Goal: Task Accomplishment & Management: Use online tool/utility

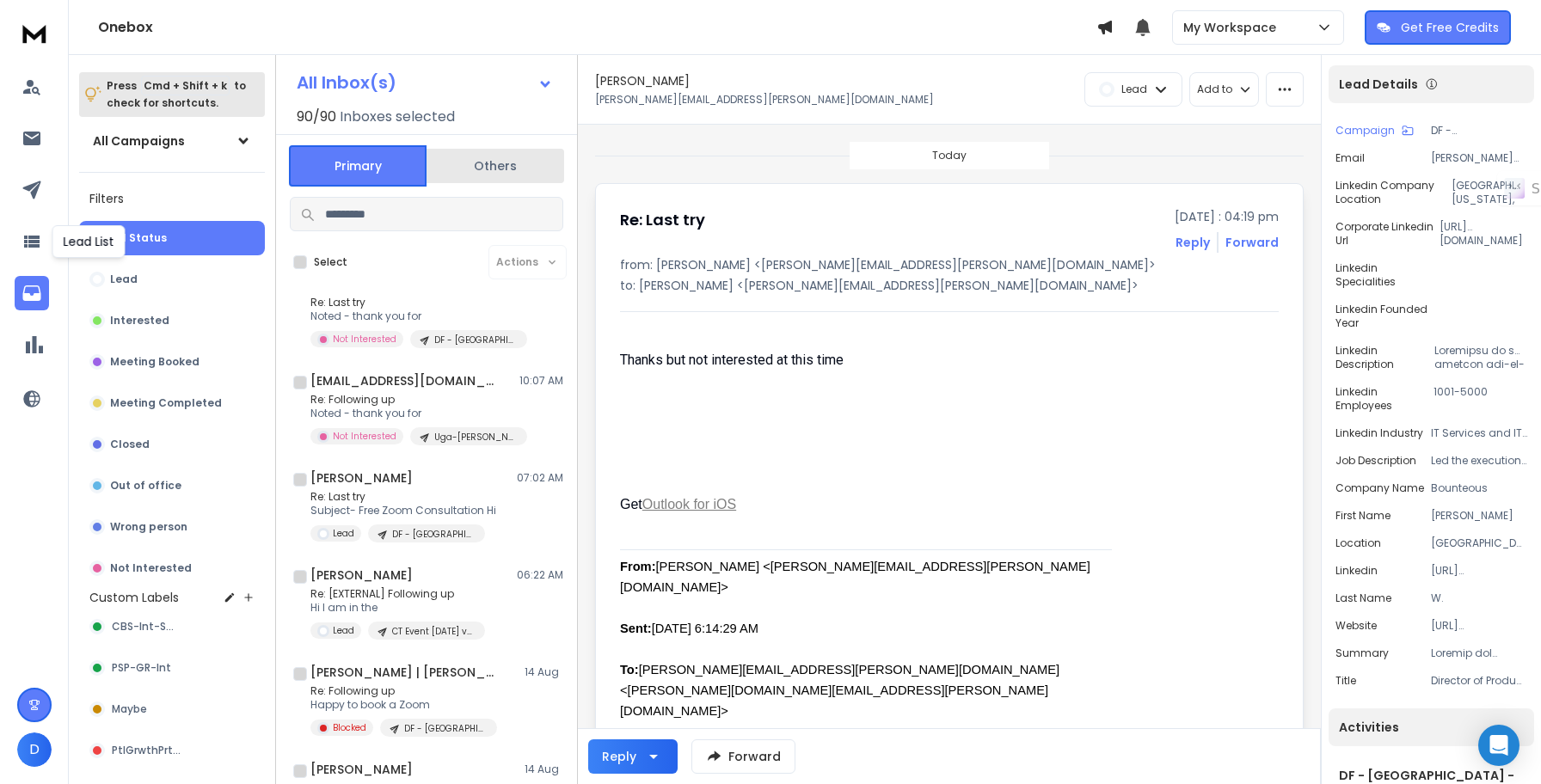
scroll to position [39, 0]
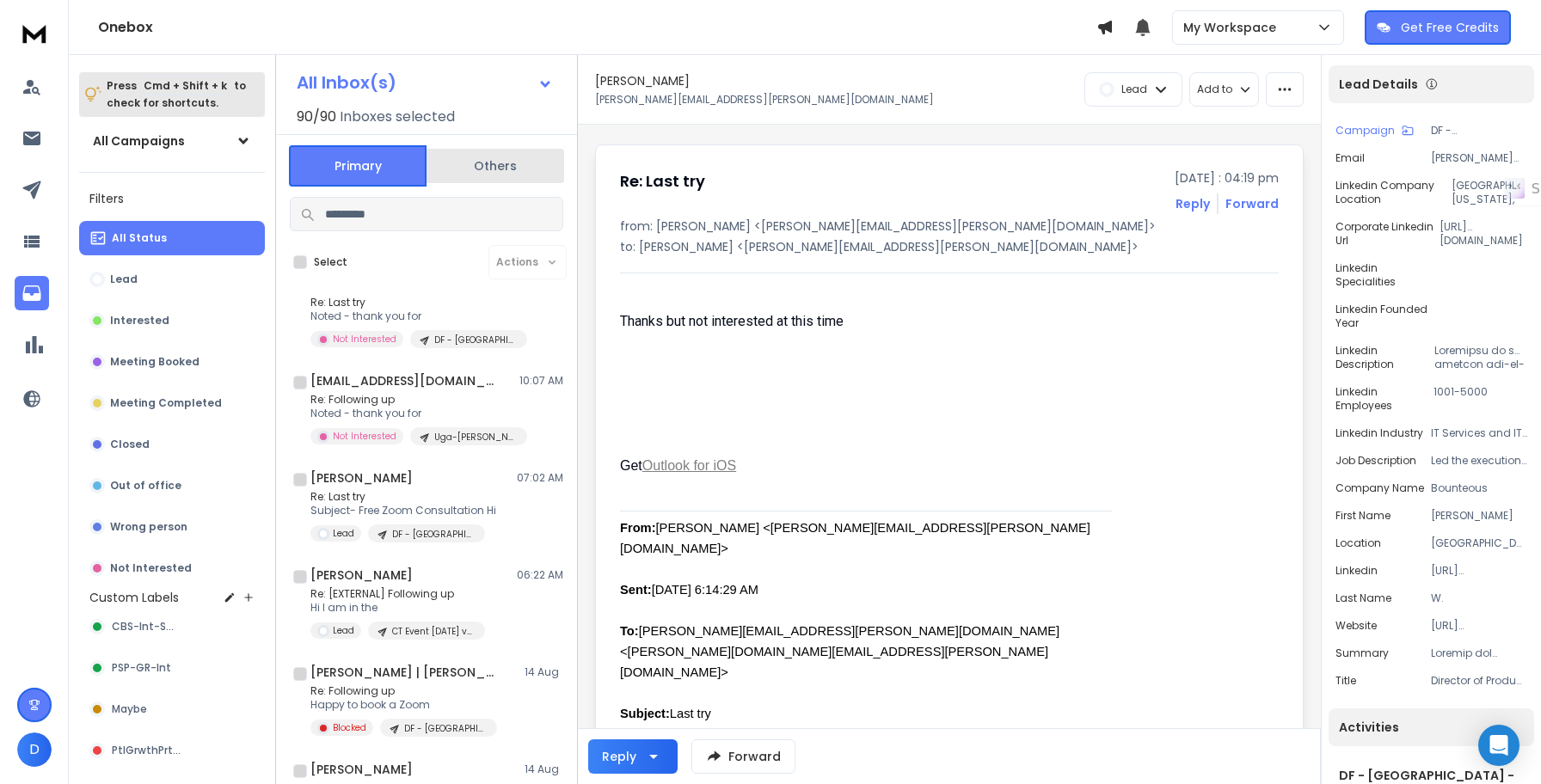
click at [29, 172] on div at bounding box center [34, 246] width 40 height 353
click at [29, 189] on icon at bounding box center [31, 190] width 18 height 18
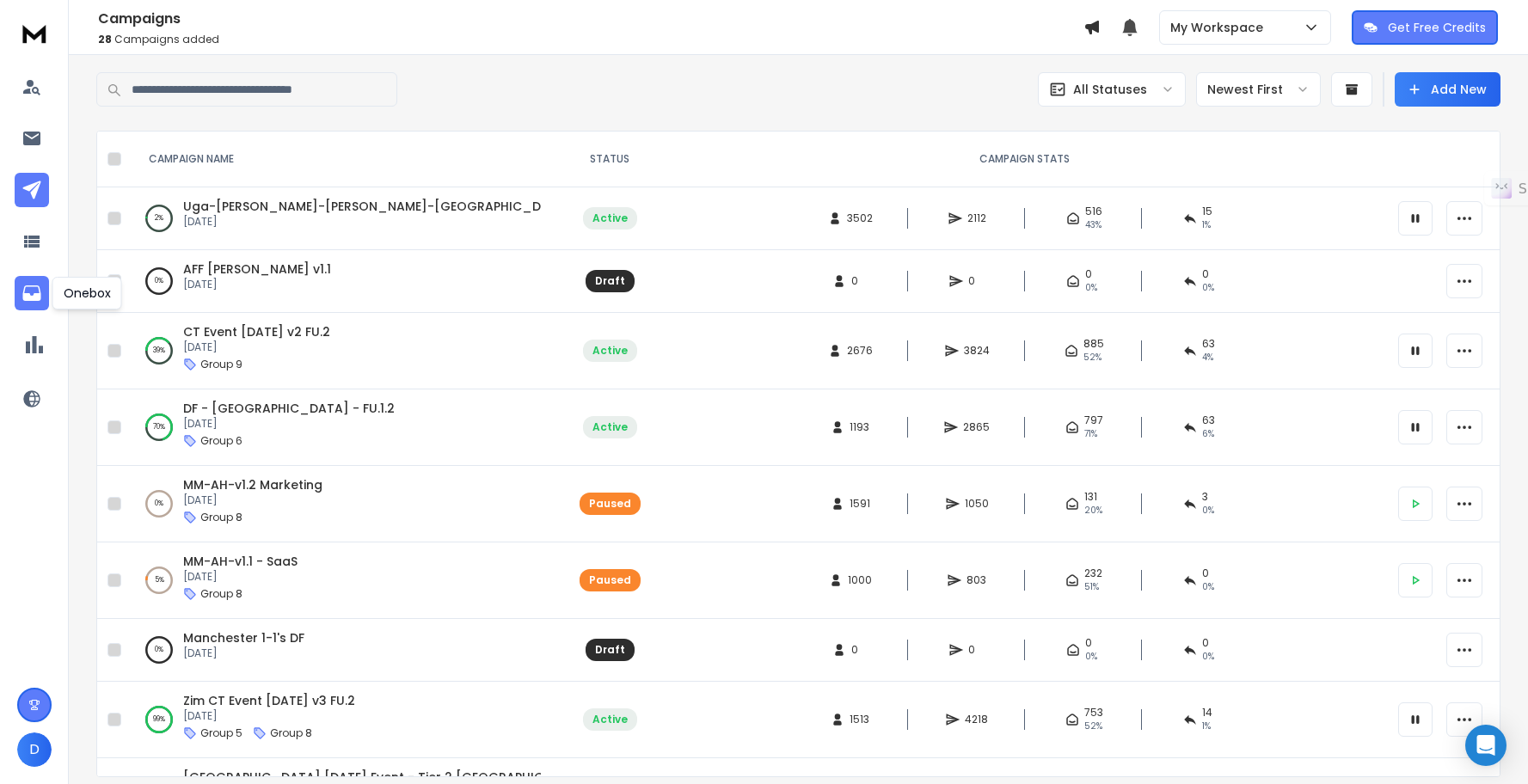
click at [28, 298] on icon at bounding box center [31, 293] width 18 height 16
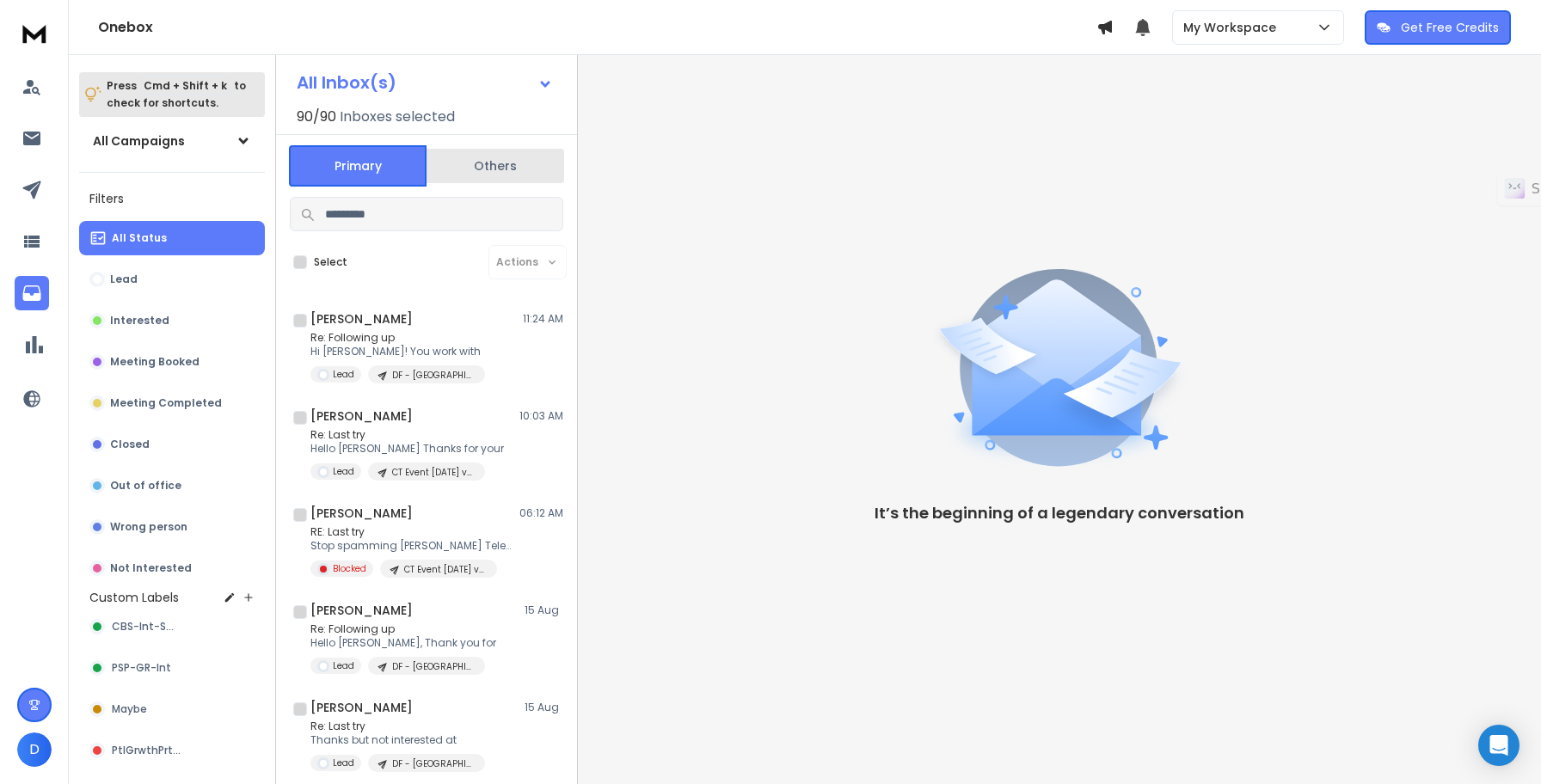
scroll to position [362, 0]
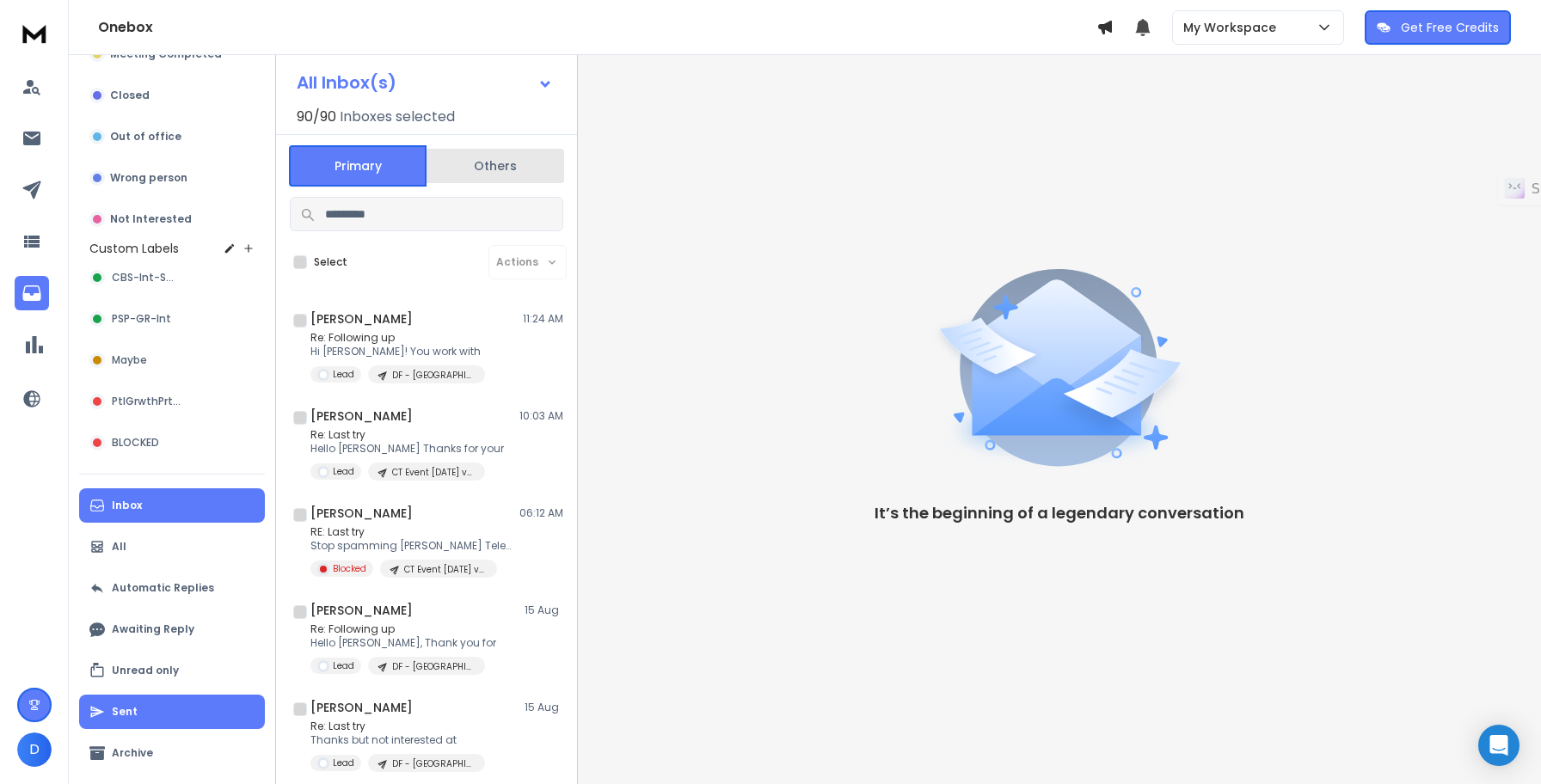
click at [116, 705] on p "Sent" at bounding box center [125, 712] width 26 height 14
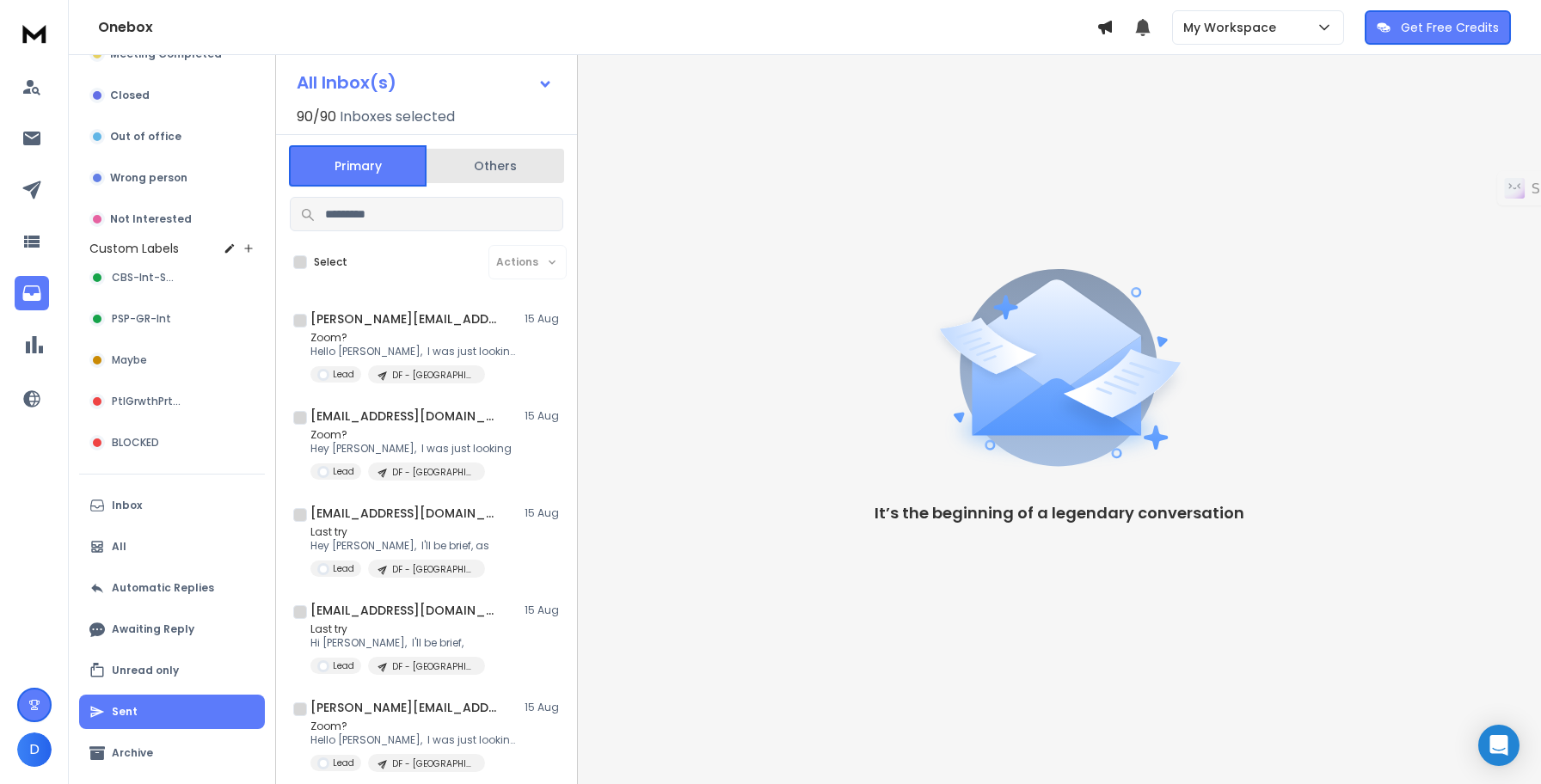
click at [455, 220] on input at bounding box center [426, 215] width 273 height 34
paste input "**********"
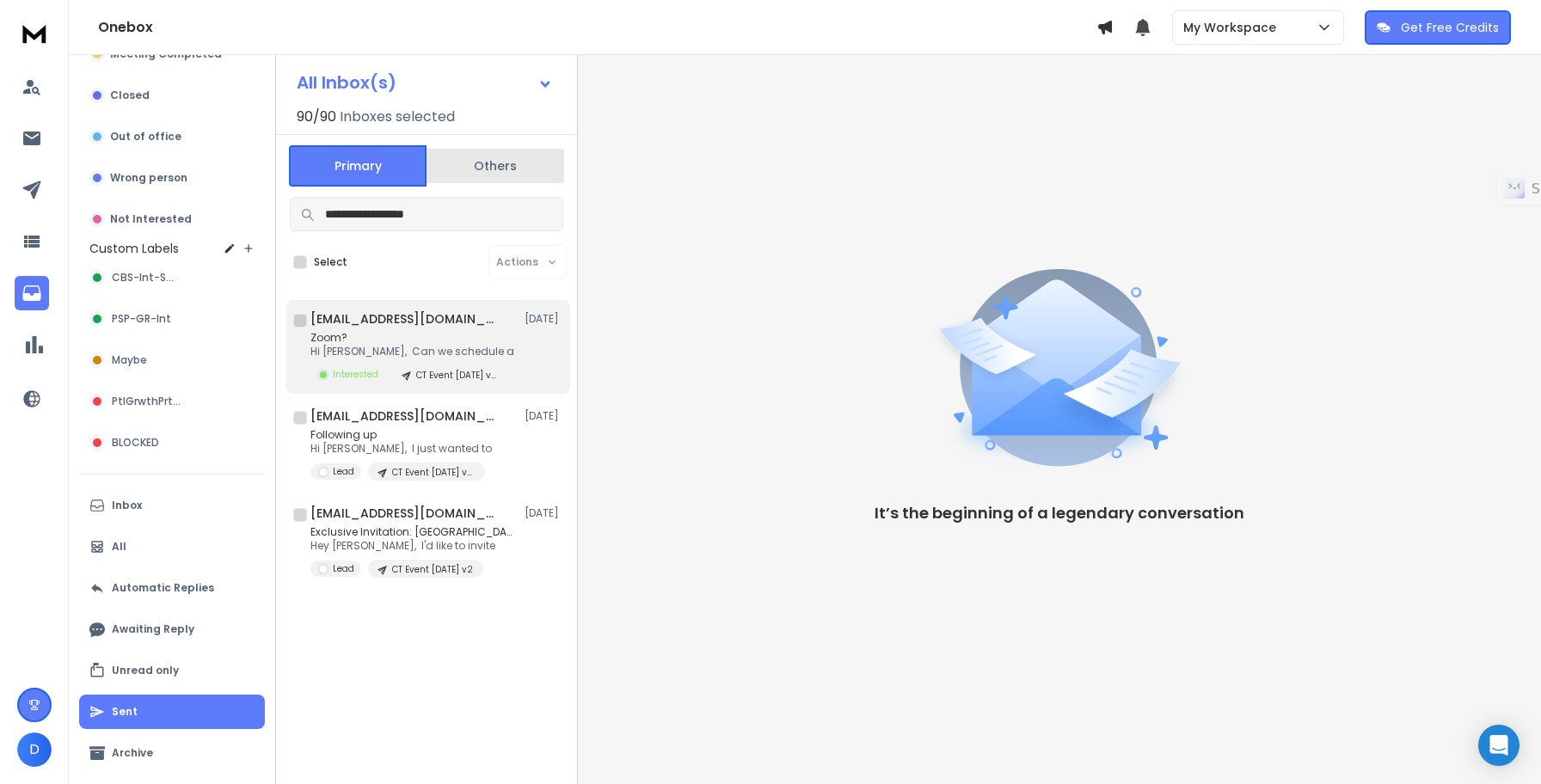
type input "**********"
click at [455, 326] on div "[EMAIL_ADDRESS][DOMAIN_NAME] [DATE]" at bounding box center [436, 319] width 253 height 17
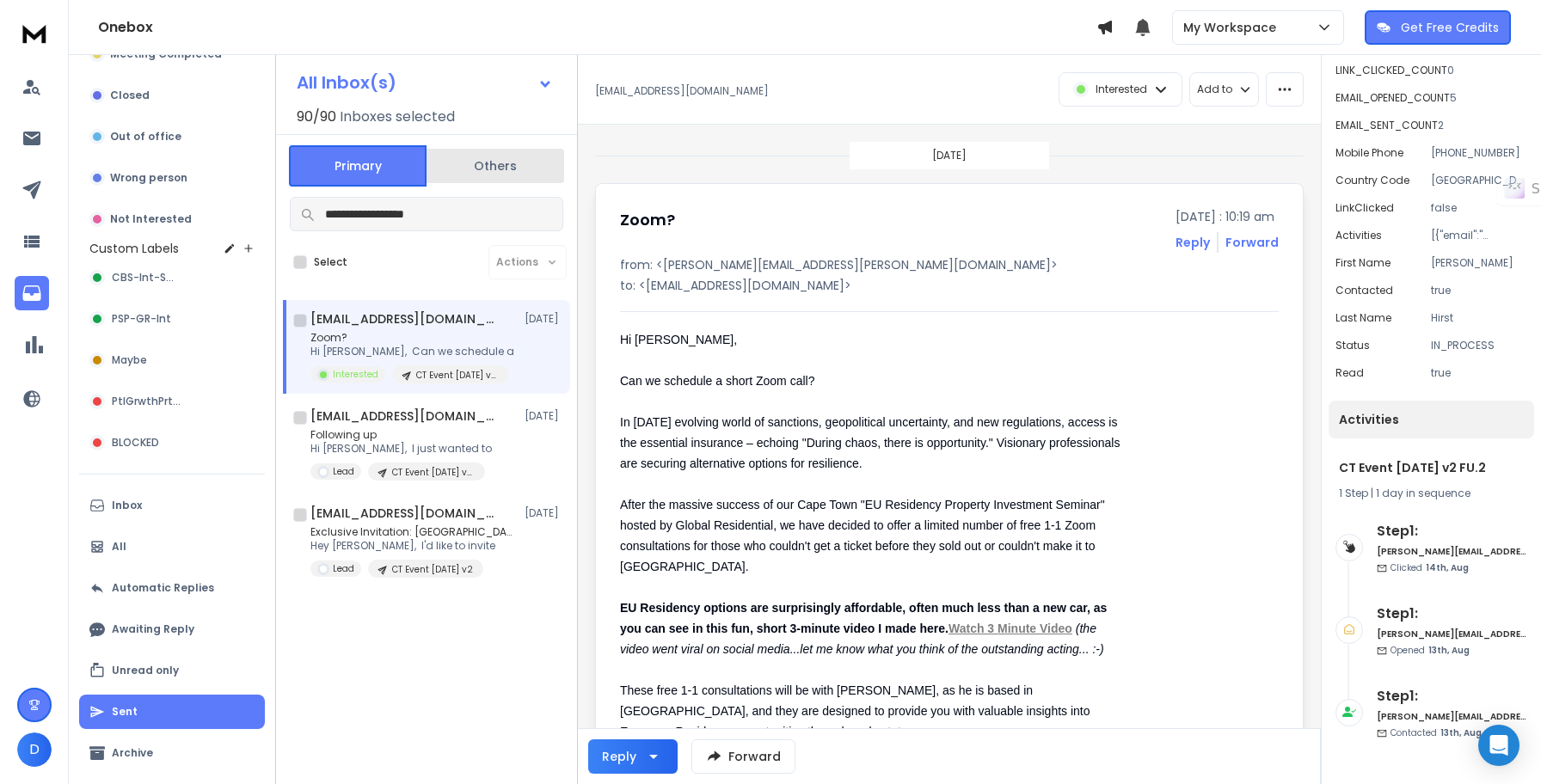
scroll to position [0, 0]
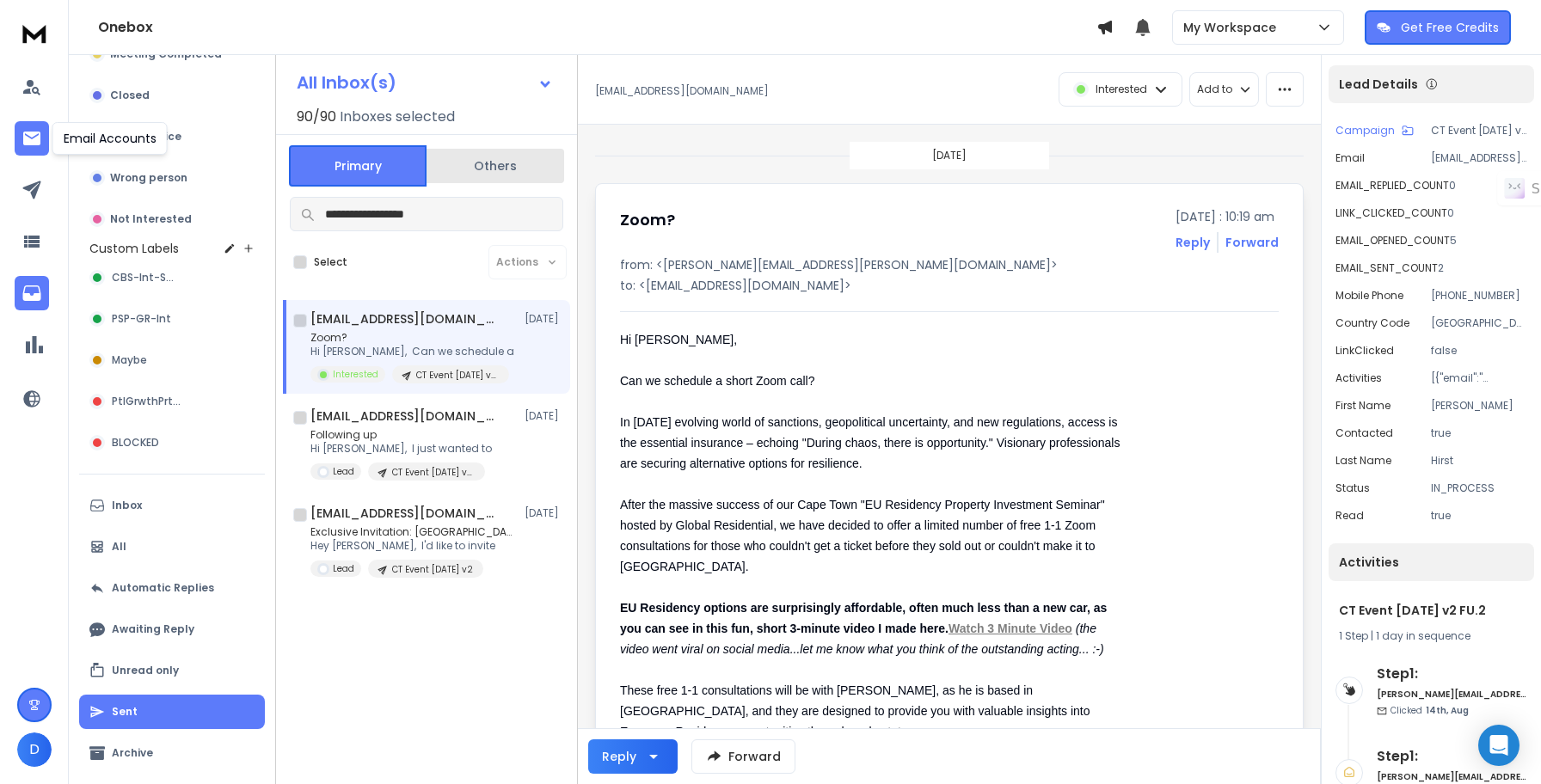
click at [28, 142] on icon at bounding box center [32, 139] width 17 height 14
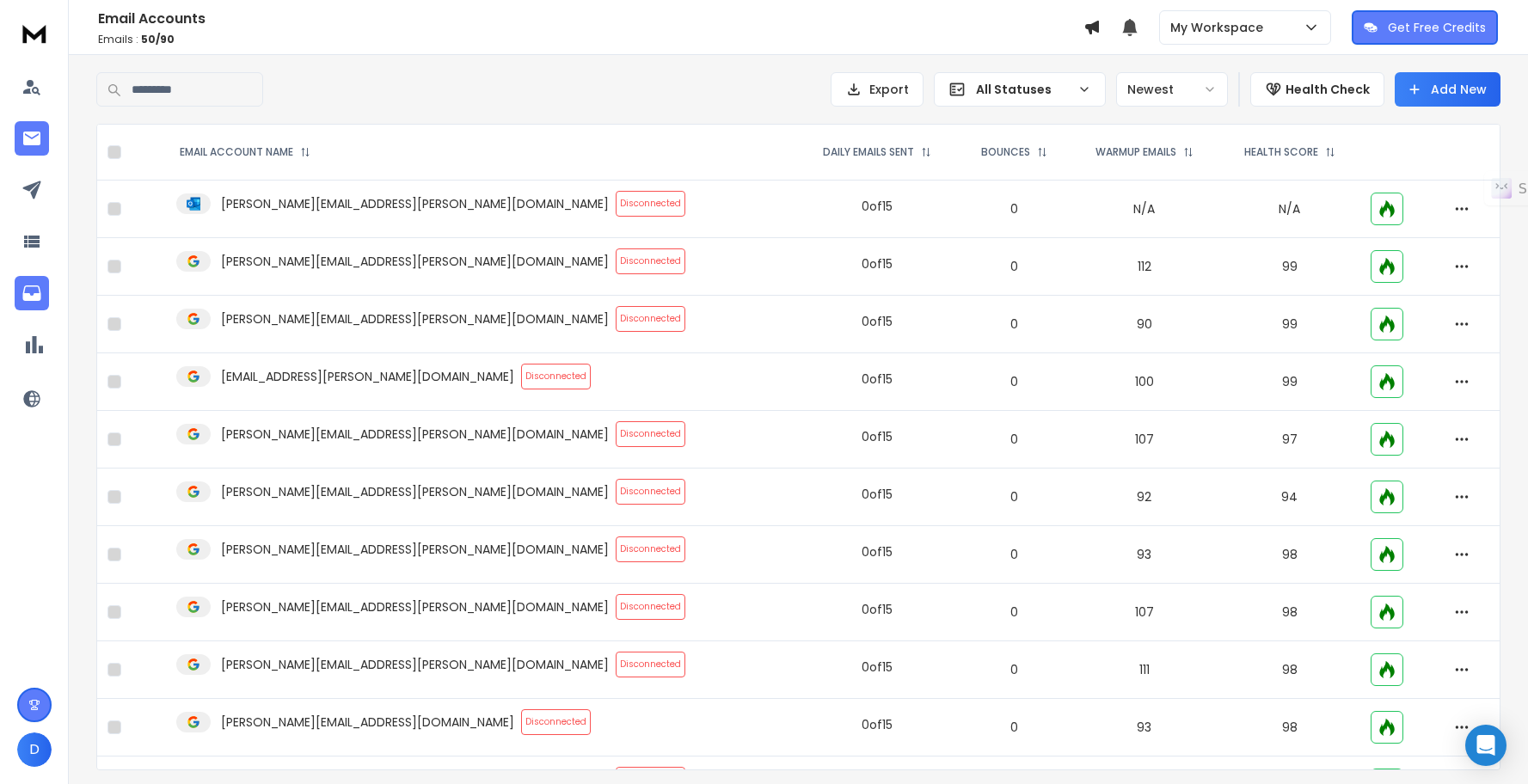
click at [36, 300] on icon at bounding box center [31, 293] width 18 height 16
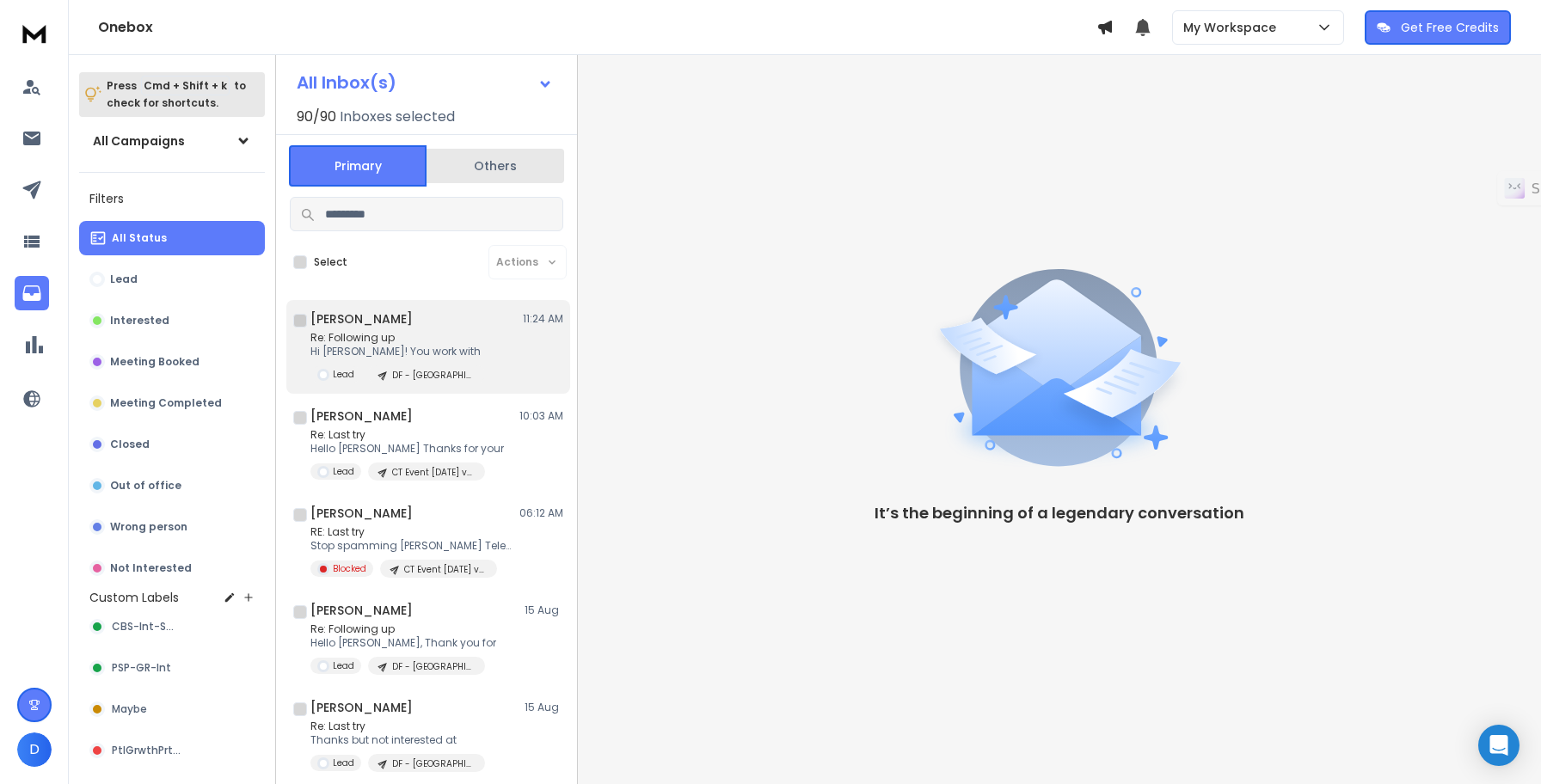
click at [431, 345] on p "Hi [PERSON_NAME]! You work with" at bounding box center [397, 352] width 175 height 14
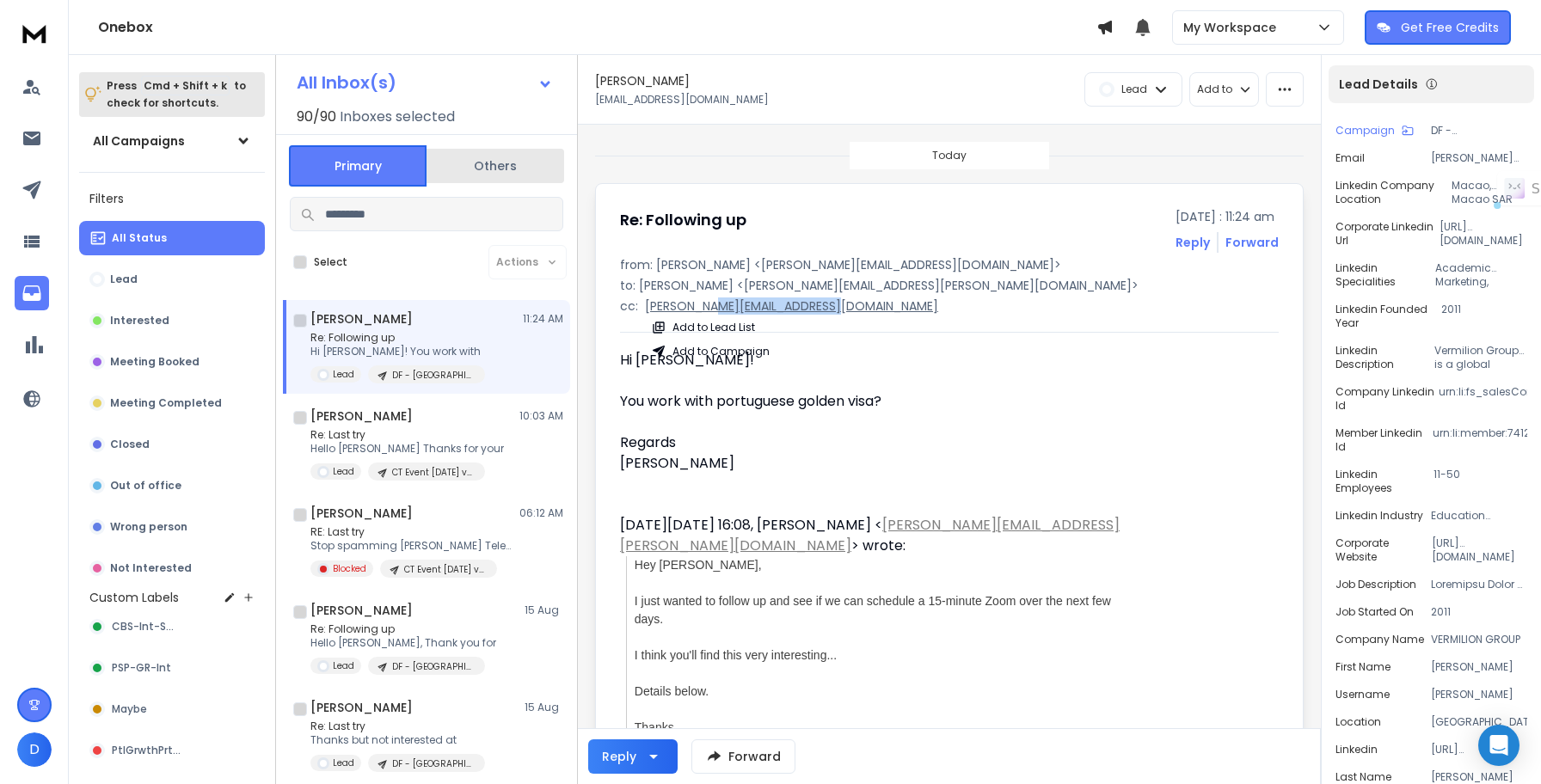
copy p "[DOMAIN_NAME]"
drag, startPoint x: 844, startPoint y: 306, endPoint x: 714, endPoint y: 308, distance: 130.0
click at [0, 0] on div "D Onebox My Workspace Get Free Credits Press Cmd + Shift + k to check for short…" at bounding box center [770, 420] width 1541 height 839
click at [23, 135] on icon at bounding box center [32, 139] width 17 height 14
